Goal: Find specific page/section: Find specific page/section

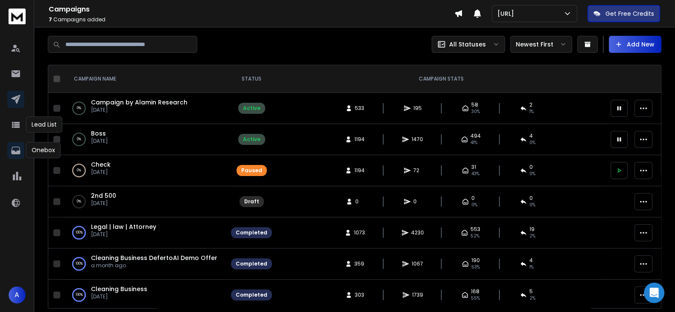
click at [12, 149] on icon at bounding box center [16, 151] width 10 height 10
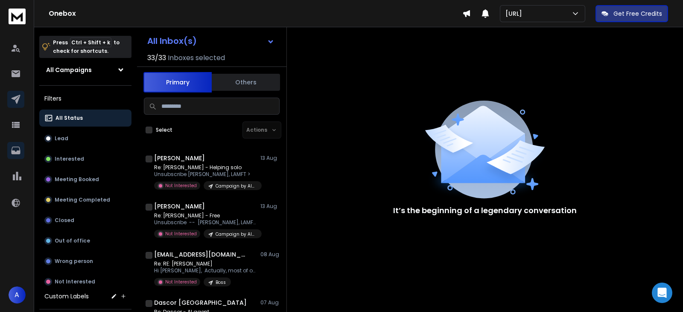
click at [15, 91] on link at bounding box center [15, 99] width 17 height 17
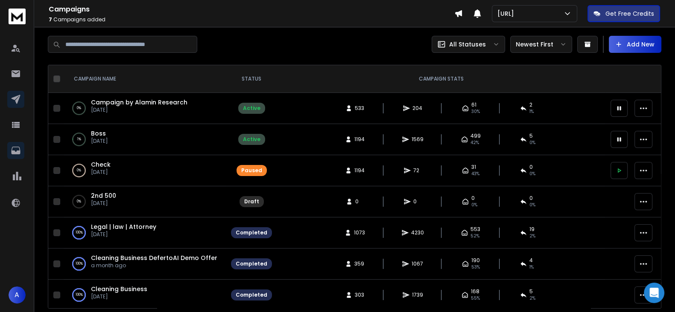
click at [23, 144] on body "Get only verified leads with our AI-powered Lead Finder, starting at $22/mo Try…" at bounding box center [337, 156] width 675 height 312
click at [20, 150] on icon at bounding box center [16, 151] width 10 height 10
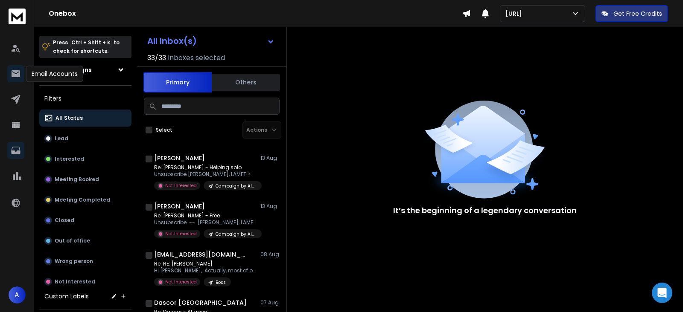
click at [14, 76] on icon at bounding box center [16, 73] width 9 height 7
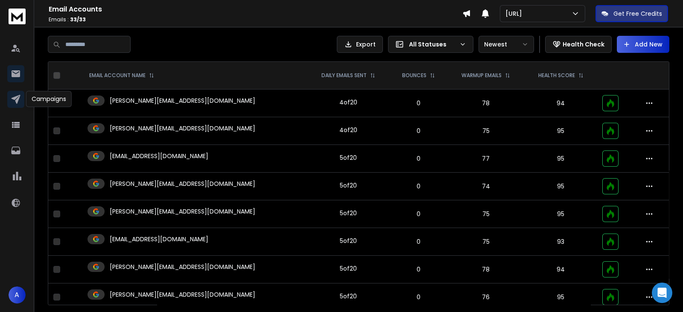
click at [14, 93] on link at bounding box center [15, 99] width 17 height 17
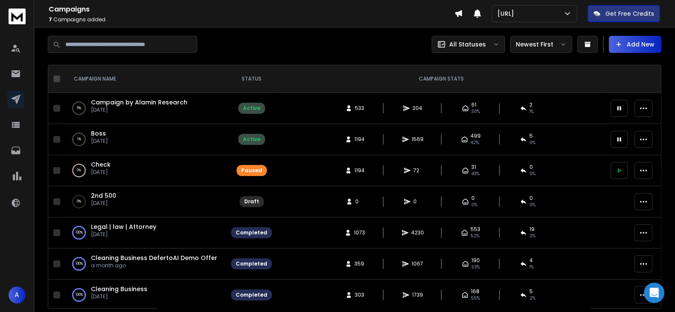
click at [166, 107] on p "[DATE]" at bounding box center [139, 110] width 96 height 7
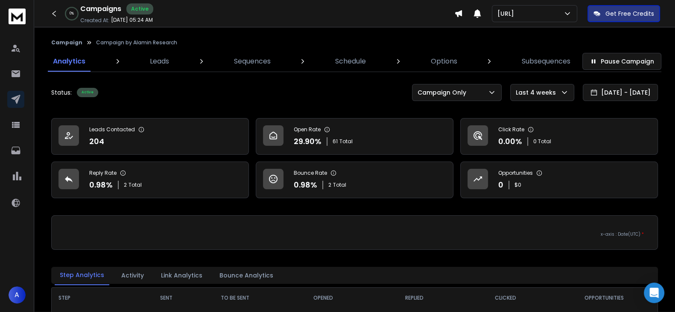
click at [281, 46] on div "Campaign Campaign by Alamin Research" at bounding box center [354, 43] width 613 height 14
